Goal: Find specific page/section: Find specific page/section

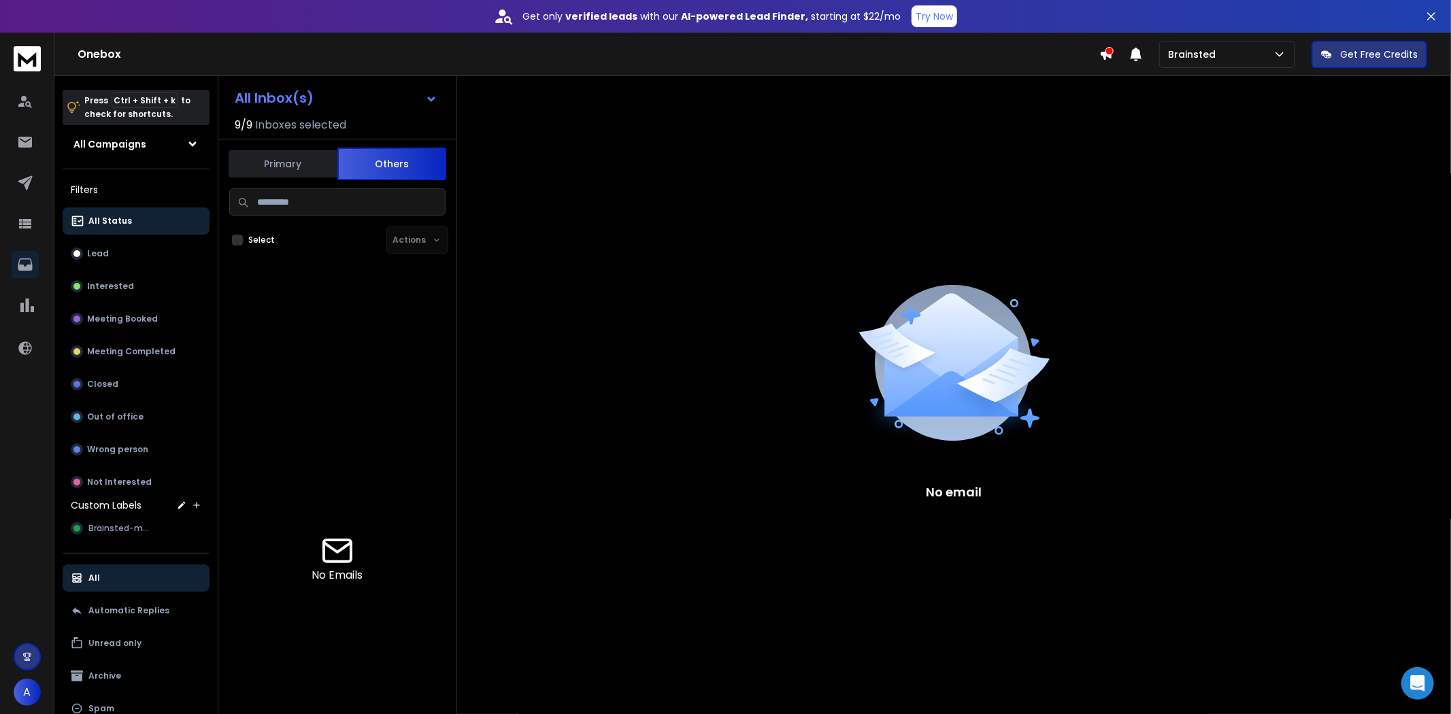
click at [397, 167] on button "Others" at bounding box center [391, 164] width 109 height 33
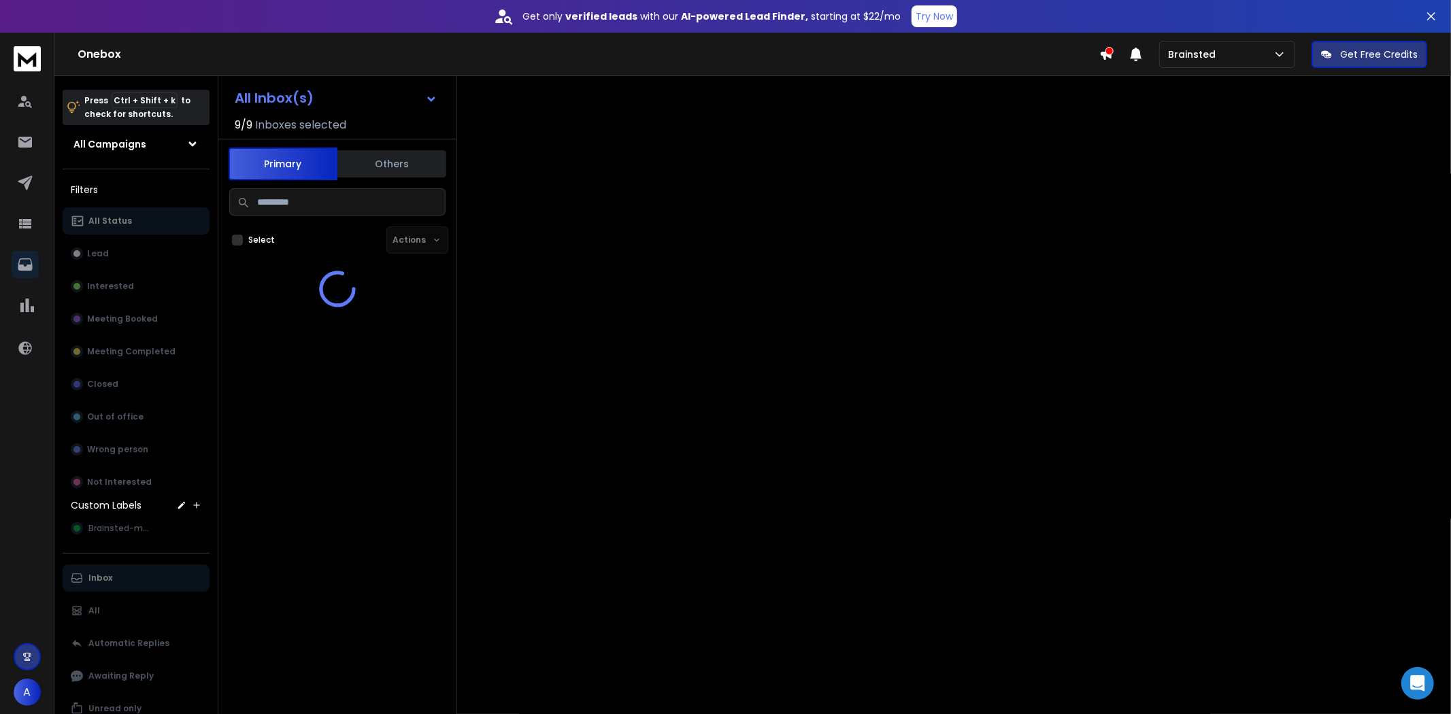
click at [298, 159] on button "Primary" at bounding box center [283, 164] width 109 height 33
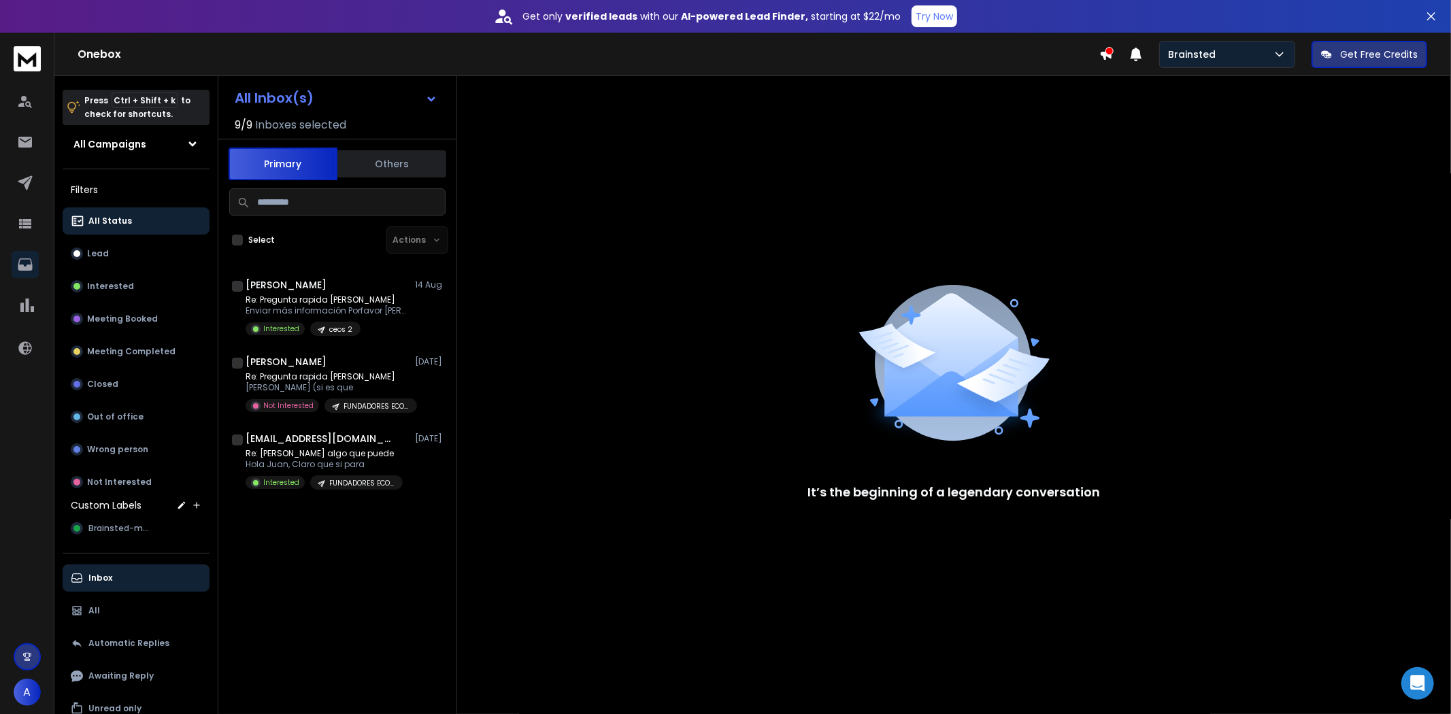
click at [1192, 53] on p "Brainsted" at bounding box center [1194, 55] width 53 height 14
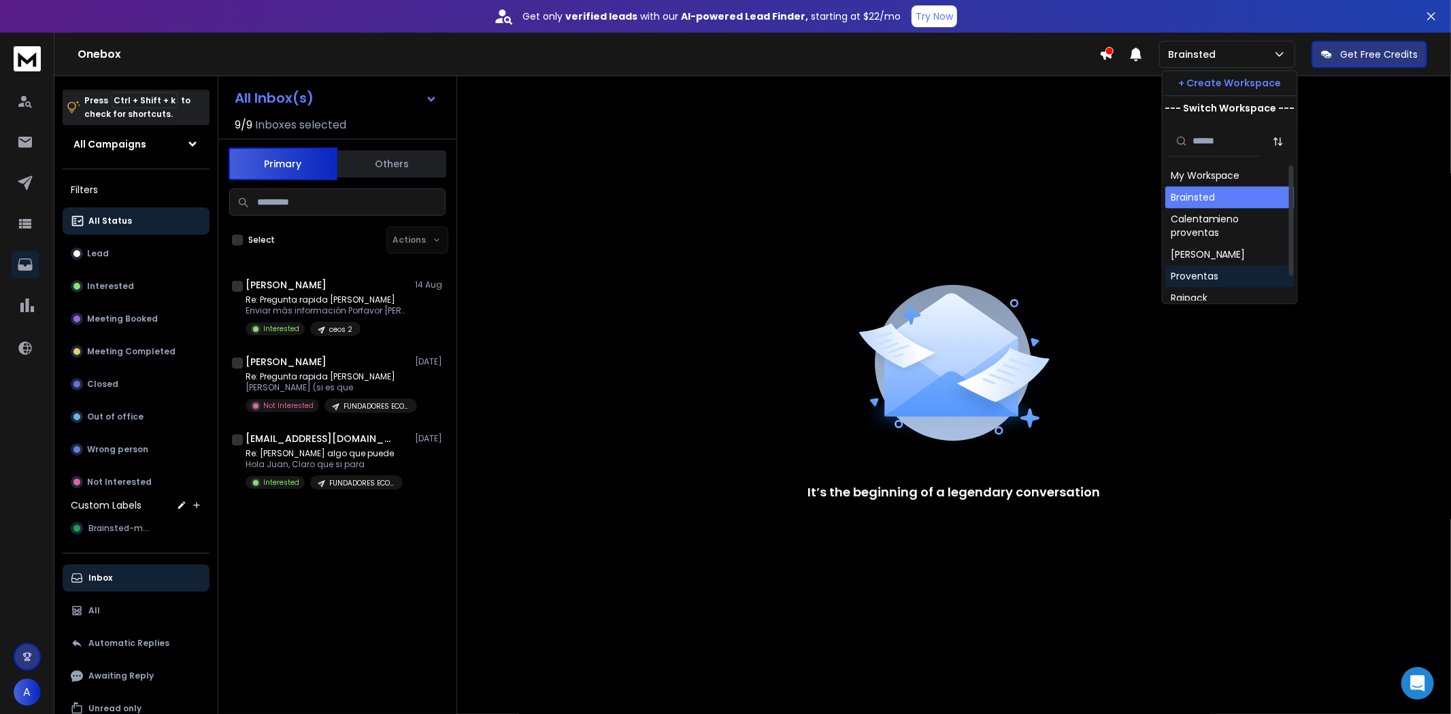
click at [1213, 282] on div "Proventas" at bounding box center [1195, 276] width 48 height 14
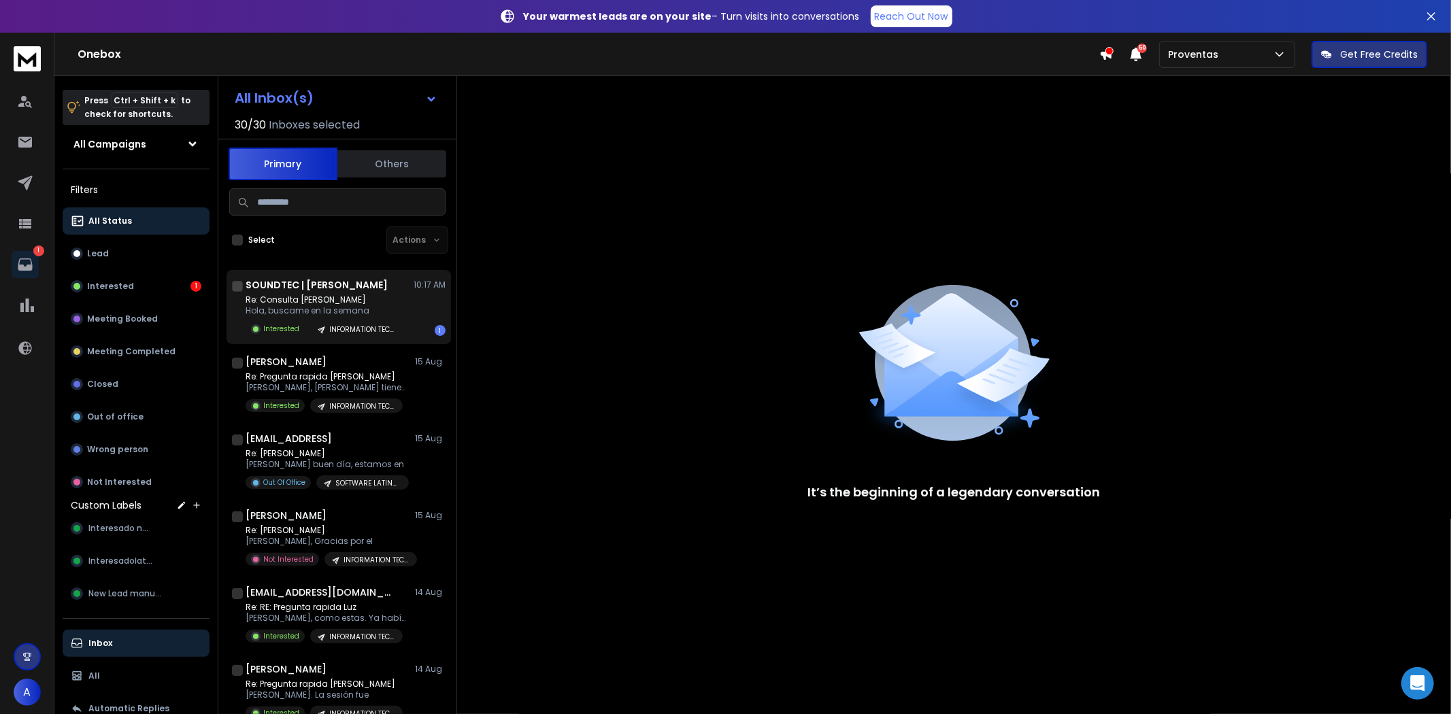
click at [371, 284] on h1 "SOUNDTEC | [PERSON_NAME]" at bounding box center [317, 285] width 142 height 14
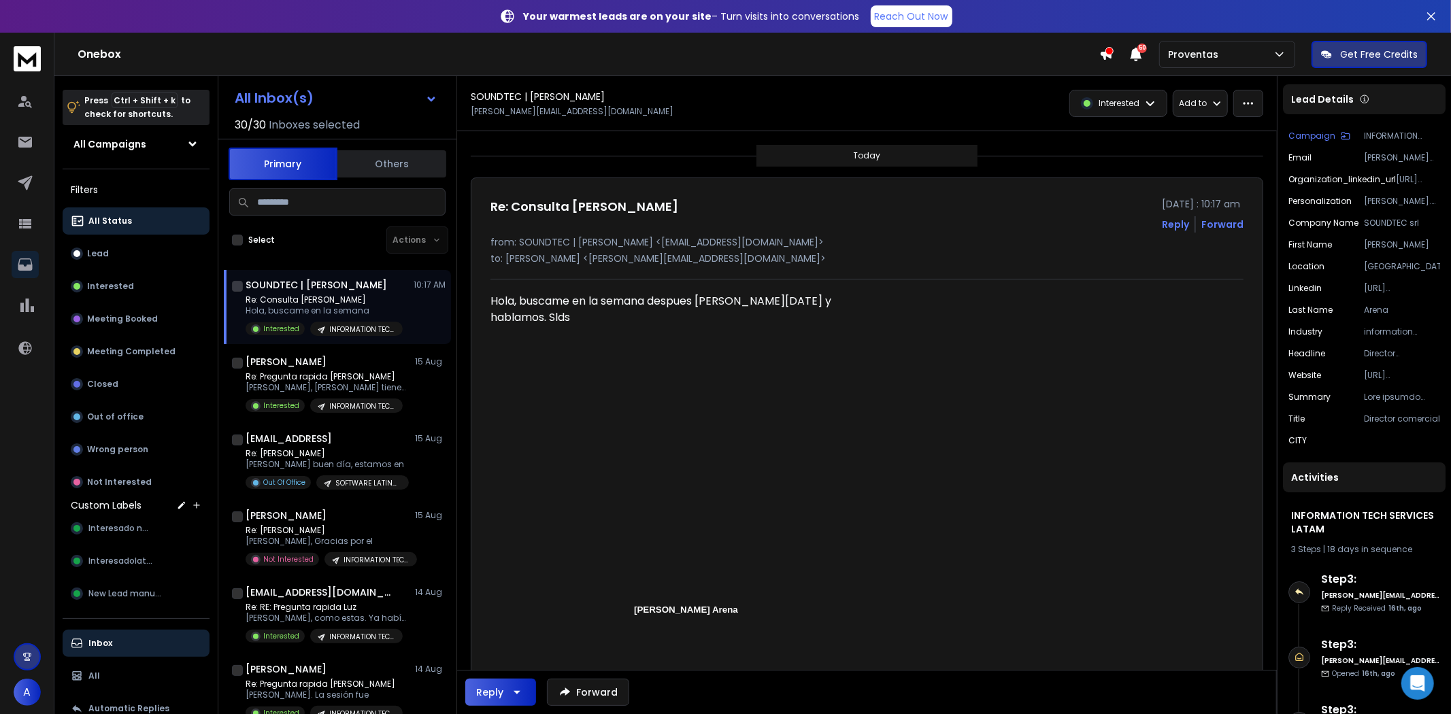
click at [425, 169] on button "Others" at bounding box center [391, 164] width 109 height 30
